Goal: Task Accomplishment & Management: Manage account settings

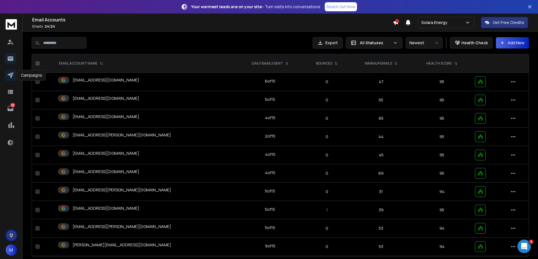
click at [14, 75] on link at bounding box center [10, 75] width 11 height 11
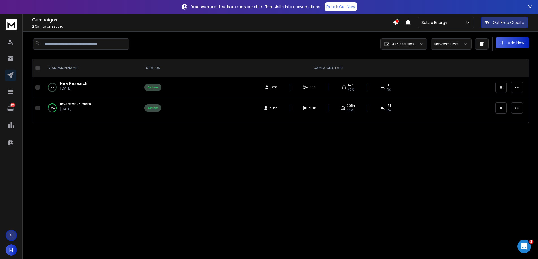
click at [89, 87] on div "4 % New Research [DATE]" at bounding box center [91, 88] width 87 height 14
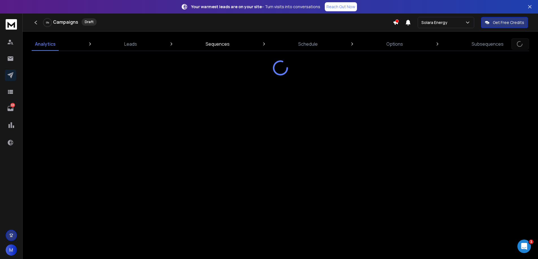
click at [211, 43] on p "Sequences" at bounding box center [217, 44] width 24 height 7
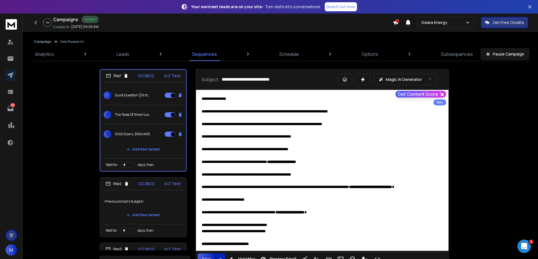
click at [49, 115] on div "**********" at bounding box center [280, 168] width 497 height 203
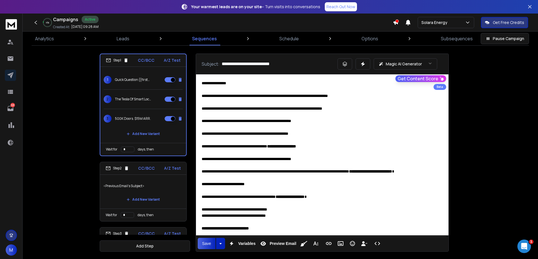
scroll to position [16, 0]
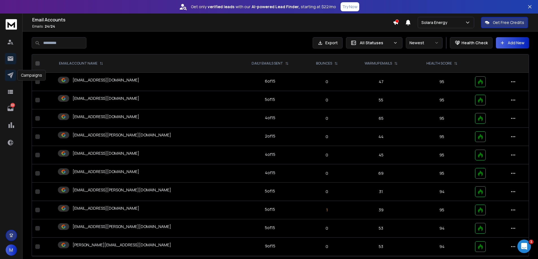
click at [10, 75] on icon at bounding box center [10, 75] width 6 height 6
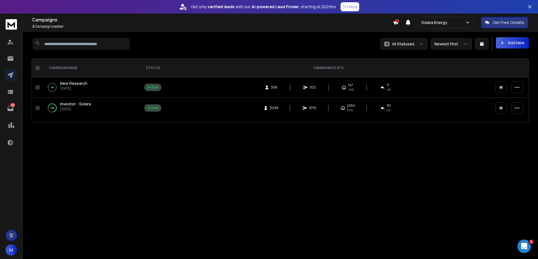
click at [73, 111] on p "[DATE]" at bounding box center [75, 109] width 31 height 5
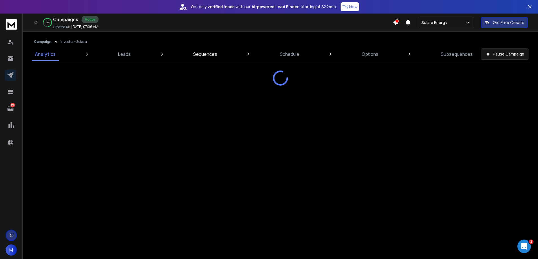
click at [221, 41] on div "Campaign Investor - Solara" at bounding box center [280, 42] width 492 height 5
click at [209, 49] on link "Sequences" at bounding box center [205, 54] width 31 height 14
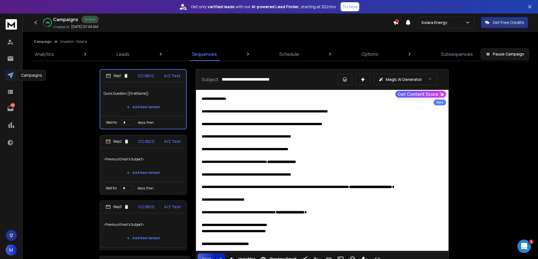
click at [7, 76] on icon at bounding box center [10, 75] width 7 height 7
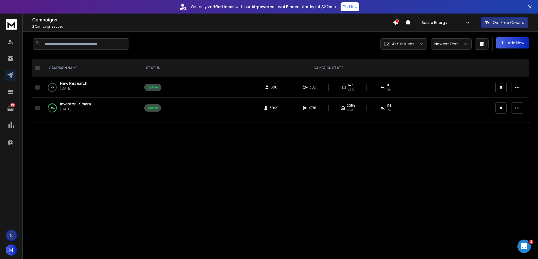
click at [73, 83] on span "New Research" at bounding box center [73, 83] width 27 height 5
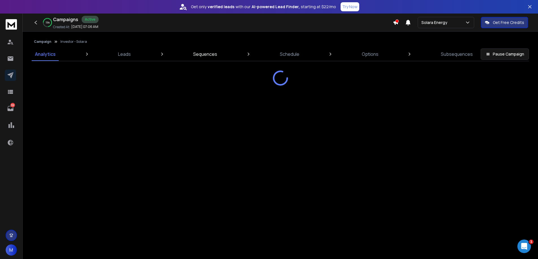
click at [211, 54] on p "Sequences" at bounding box center [205, 54] width 24 height 7
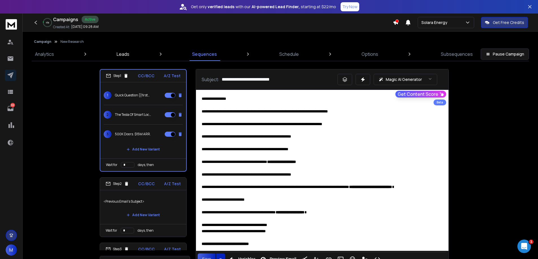
click at [127, 52] on p "Leads" at bounding box center [123, 54] width 13 height 7
